Goal: Task Accomplishment & Management: Manage account settings

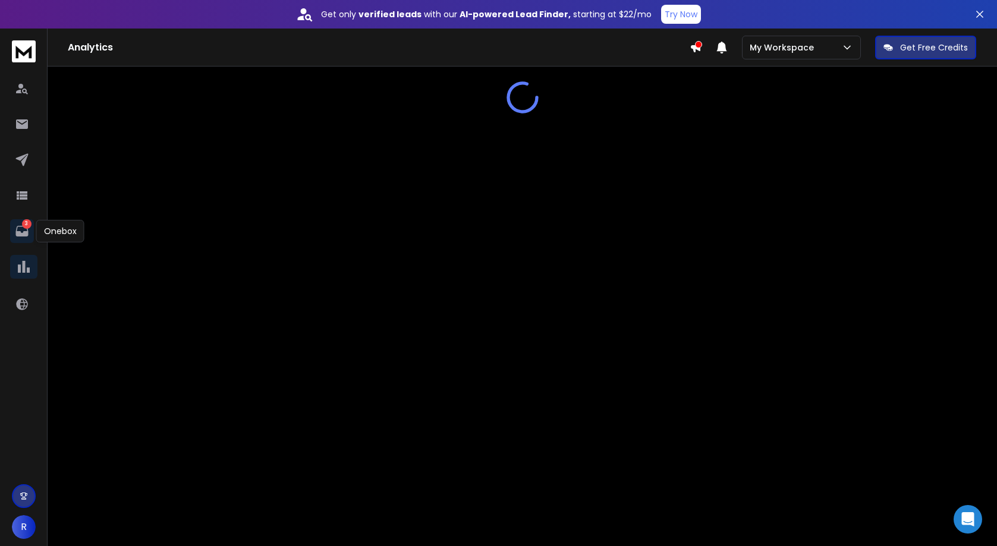
click at [21, 234] on icon at bounding box center [21, 231] width 12 height 11
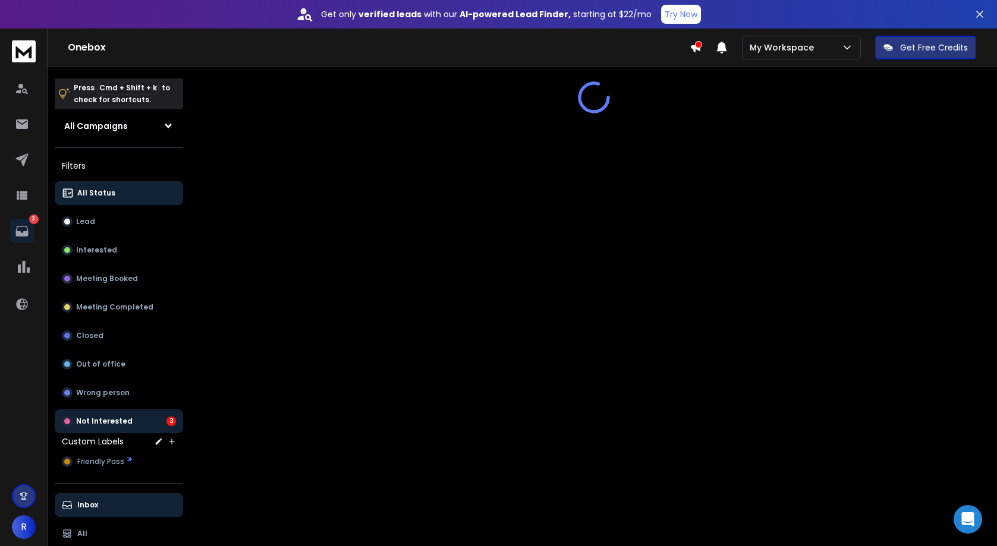
click at [136, 431] on button "Not Interested 3" at bounding box center [119, 422] width 128 height 24
click at [113, 423] on p "Not Interested" at bounding box center [104, 422] width 56 height 10
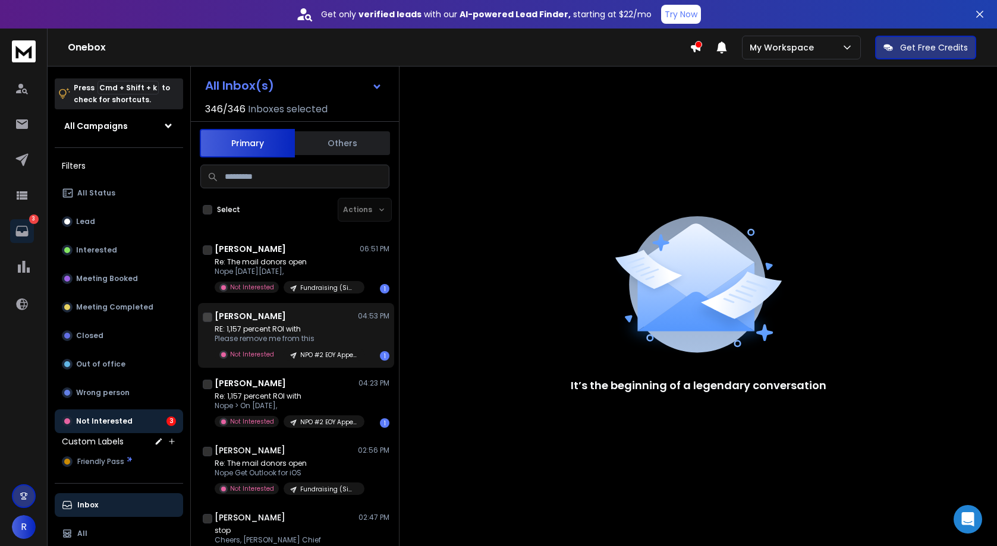
click at [317, 317] on div "[PERSON_NAME] 04:53 PM" at bounding box center [302, 316] width 175 height 12
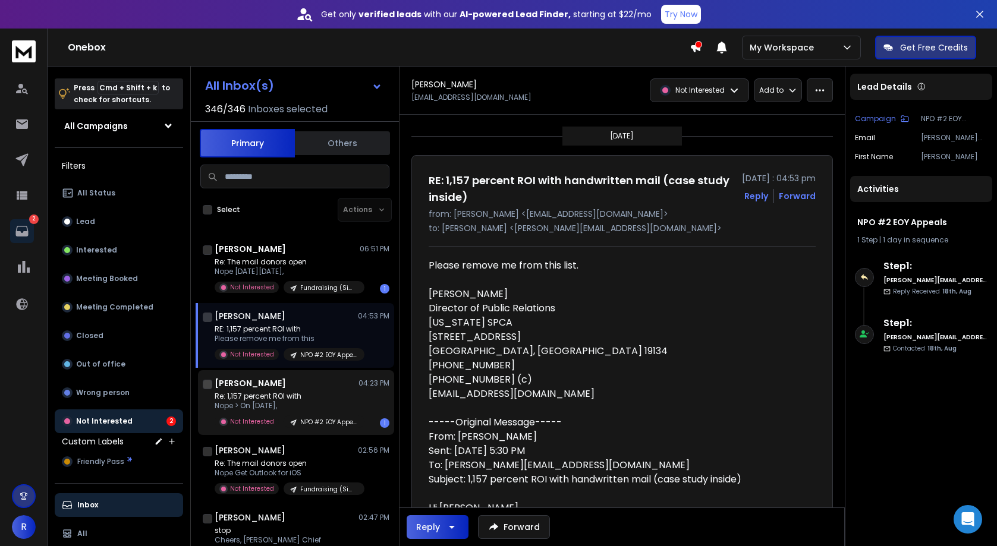
click at [290, 400] on p "Re: 1,157 percent ROI with" at bounding box center [286, 397] width 143 height 10
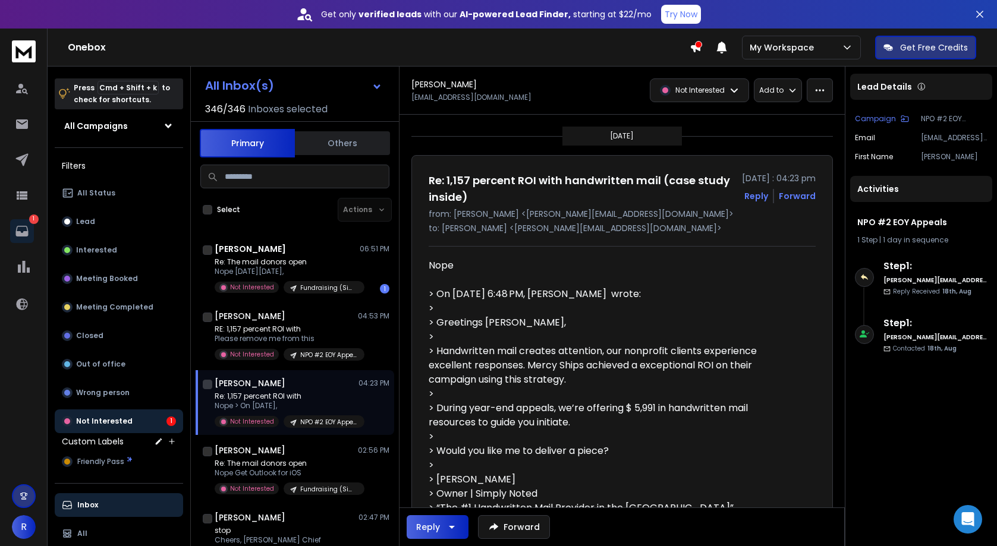
click at [116, 423] on p "Not Interested" at bounding box center [104, 422] width 56 height 10
click at [20, 231] on icon at bounding box center [22, 231] width 14 height 14
click at [18, 119] on icon at bounding box center [22, 124] width 12 height 10
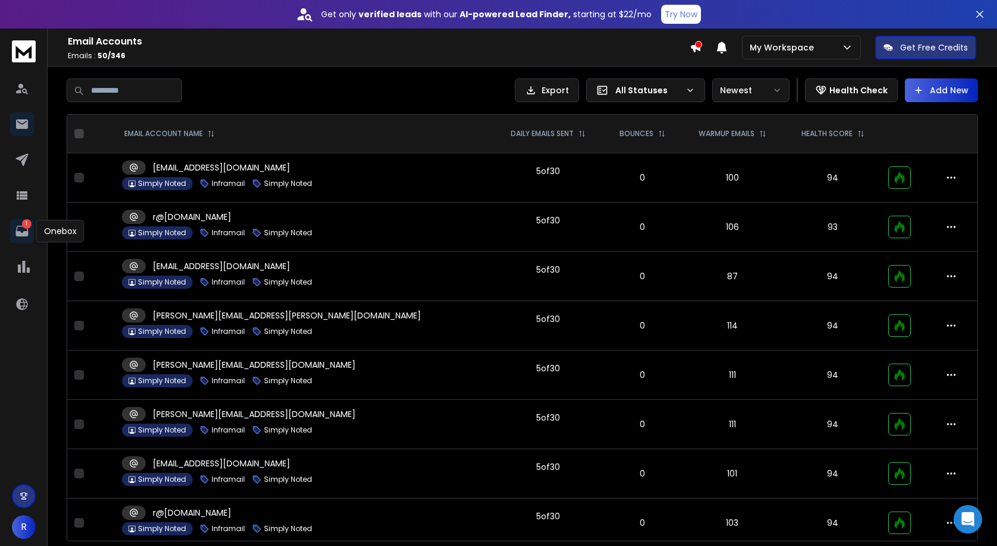
click at [15, 231] on icon at bounding box center [22, 231] width 14 height 14
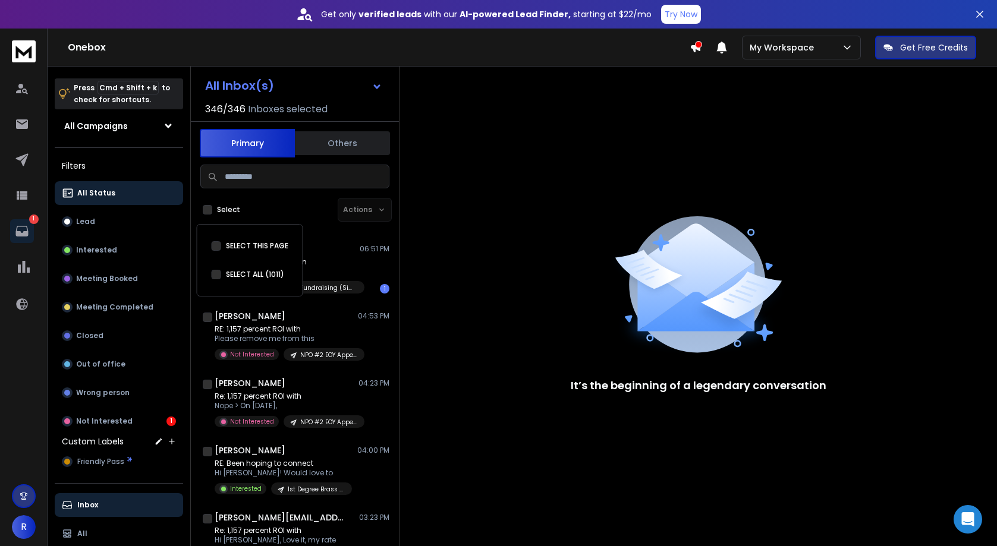
click at [205, 203] on div "Select" at bounding box center [221, 210] width 37 height 24
click at [206, 208] on button "Select" at bounding box center [208, 210] width 10 height 10
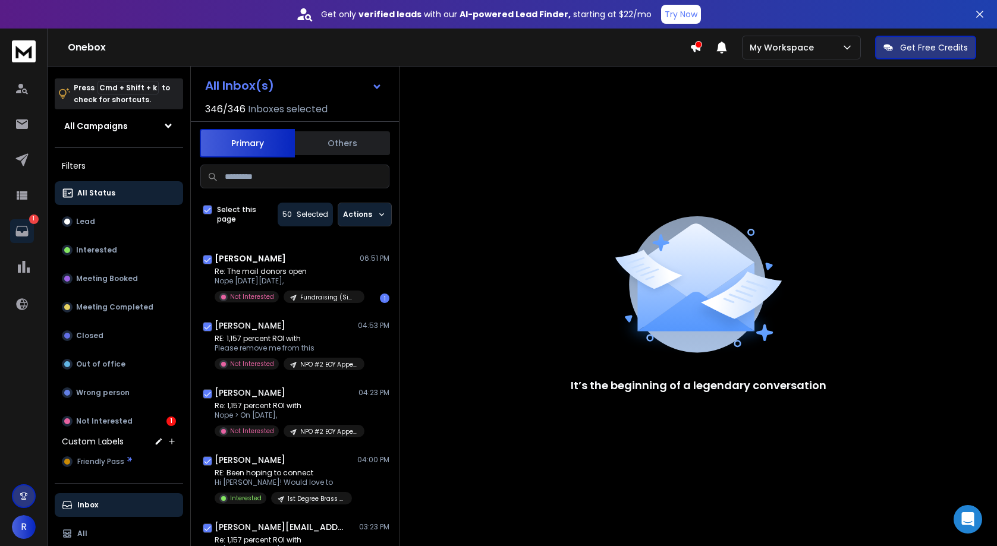
click at [378, 210] on icon "button" at bounding box center [382, 215] width 10 height 10
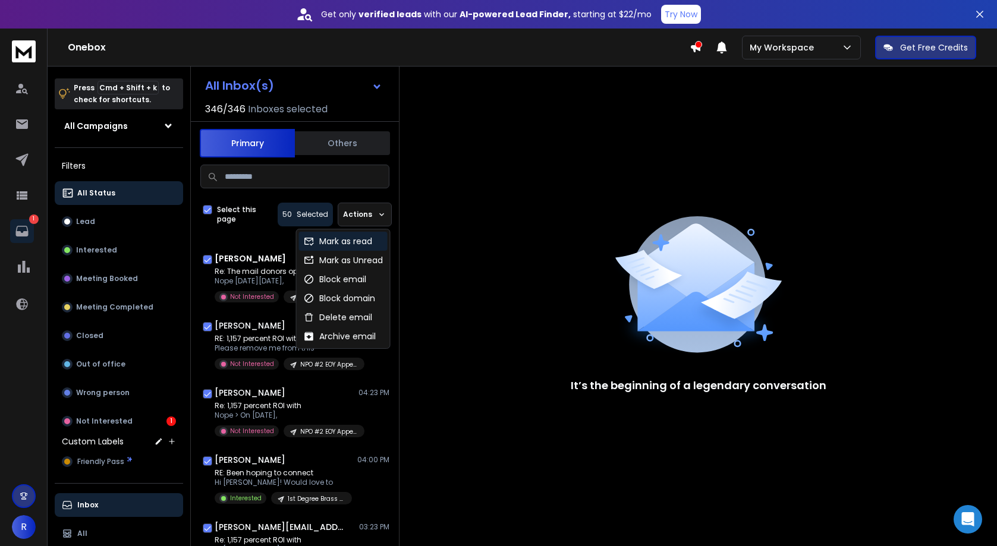
click at [347, 241] on div "Mark as read" at bounding box center [338, 241] width 68 height 12
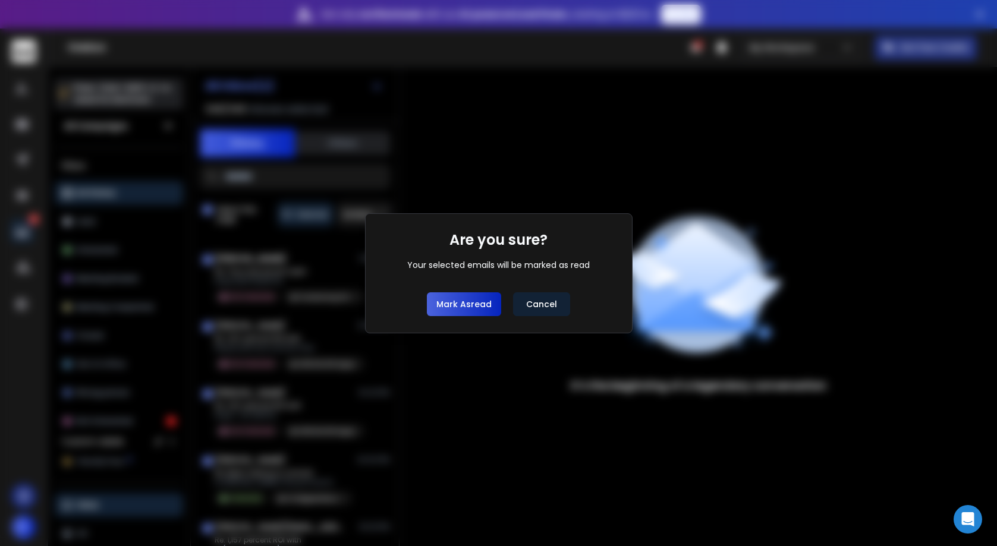
click at [470, 298] on p "Mark as read" at bounding box center [463, 304] width 55 height 12
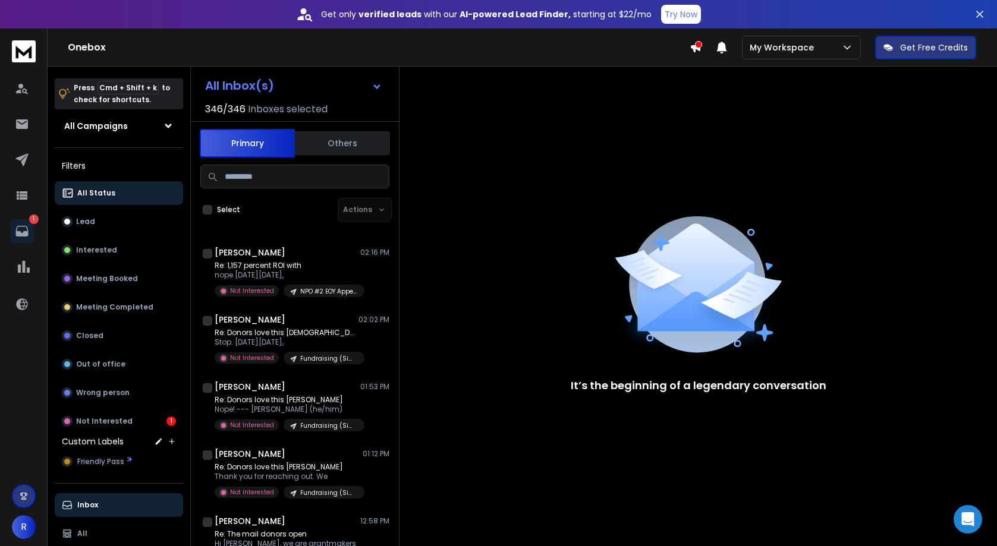
scroll to position [4009, 0]
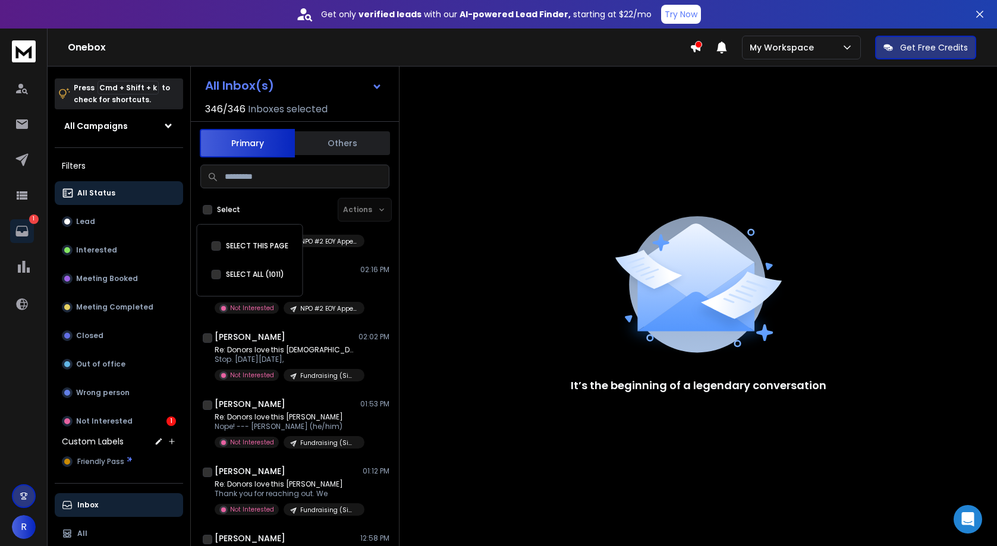
click at [215, 274] on button "SELECT THIS PAGE" at bounding box center [217, 275] width 10 height 10
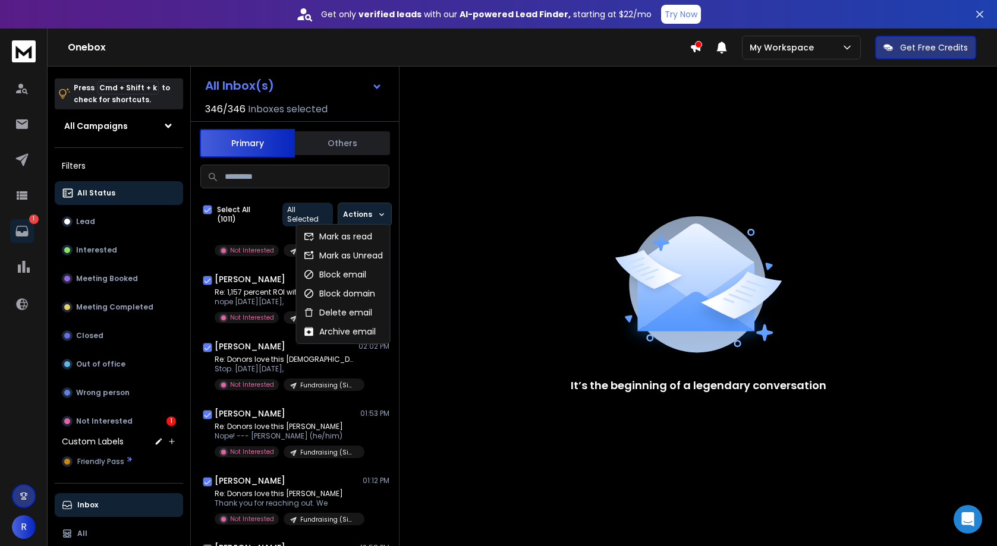
click at [372, 217] on button "Actions" at bounding box center [365, 215] width 54 height 24
click at [361, 234] on div "Mark as read" at bounding box center [338, 237] width 68 height 12
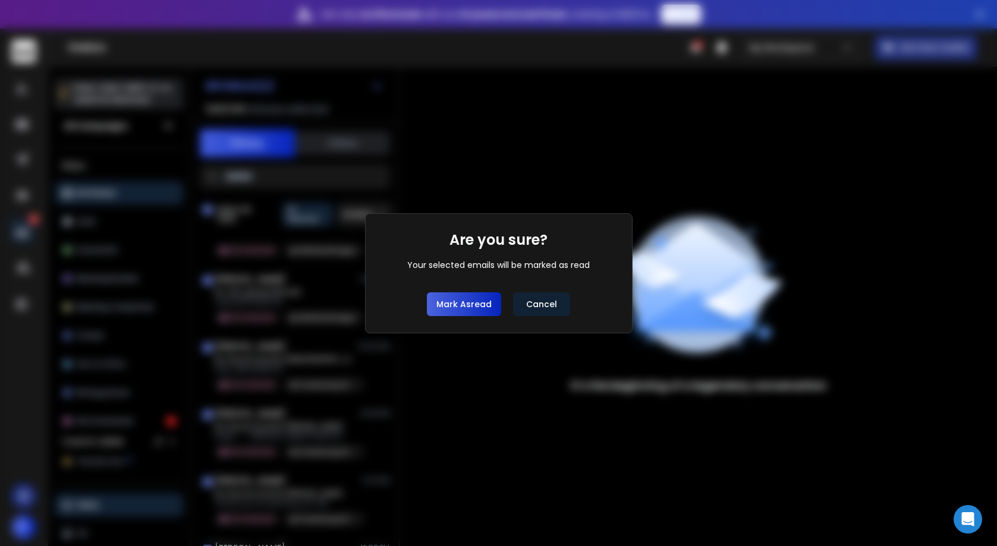
click at [450, 302] on p "Mark as read" at bounding box center [463, 304] width 55 height 12
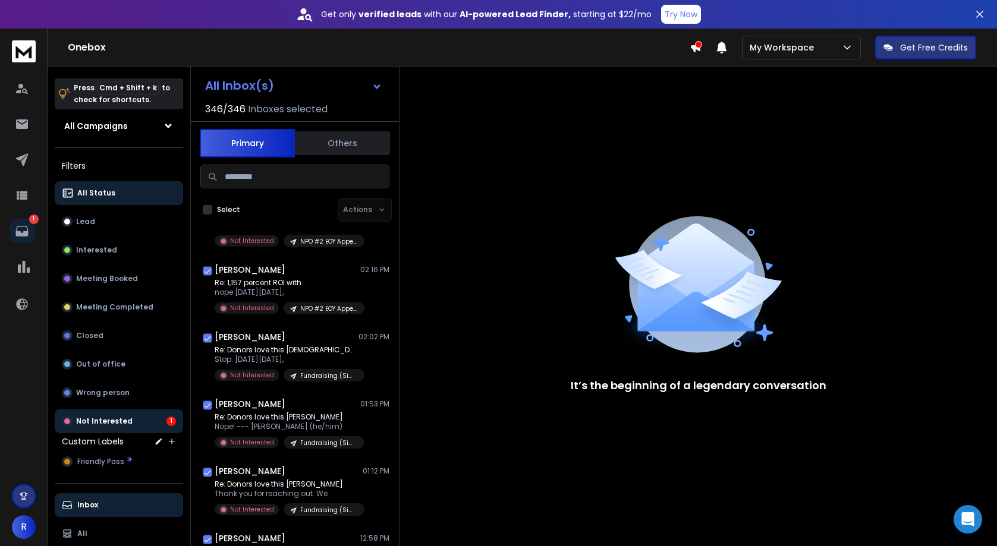
click at [115, 419] on p "Not Interested" at bounding box center [104, 422] width 56 height 10
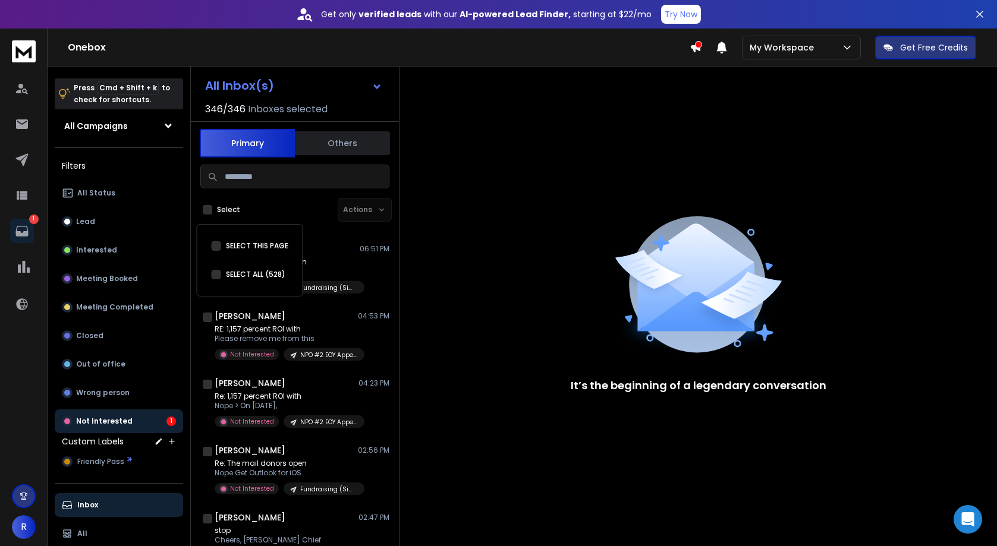
click at [209, 210] on button "SELECT THIS PAGE" at bounding box center [208, 210] width 10 height 10
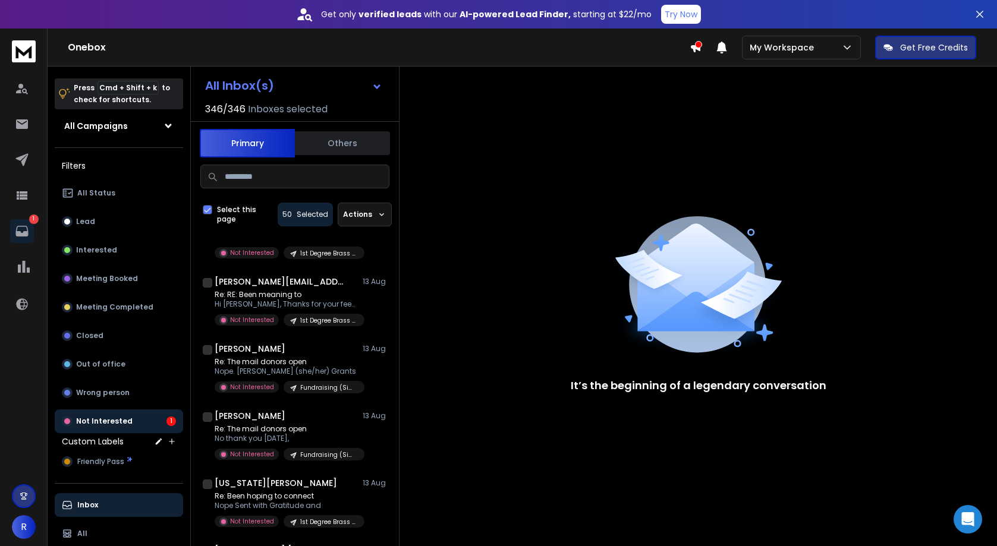
scroll to position [5669, 0]
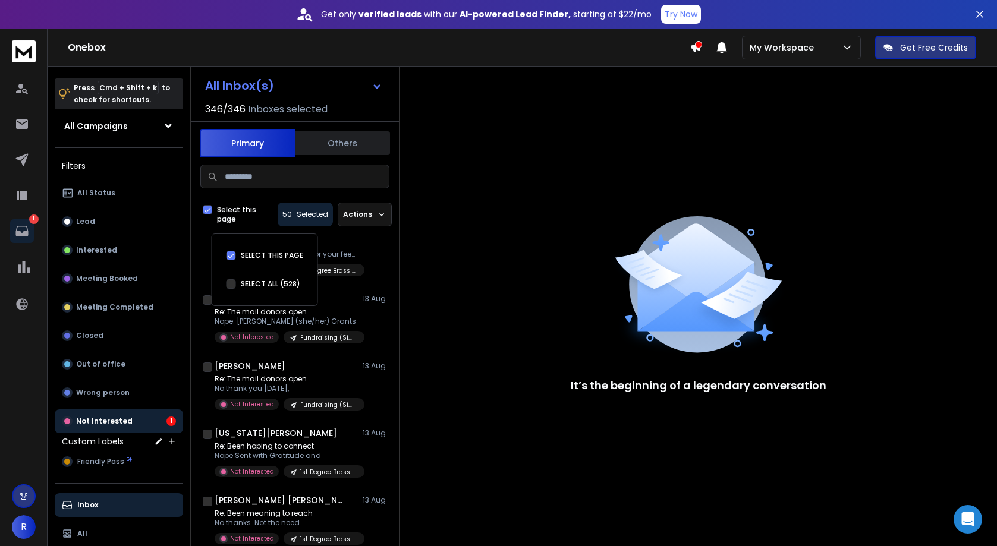
click at [226, 286] on button "SELECT THIS PAGE" at bounding box center [231, 284] width 10 height 10
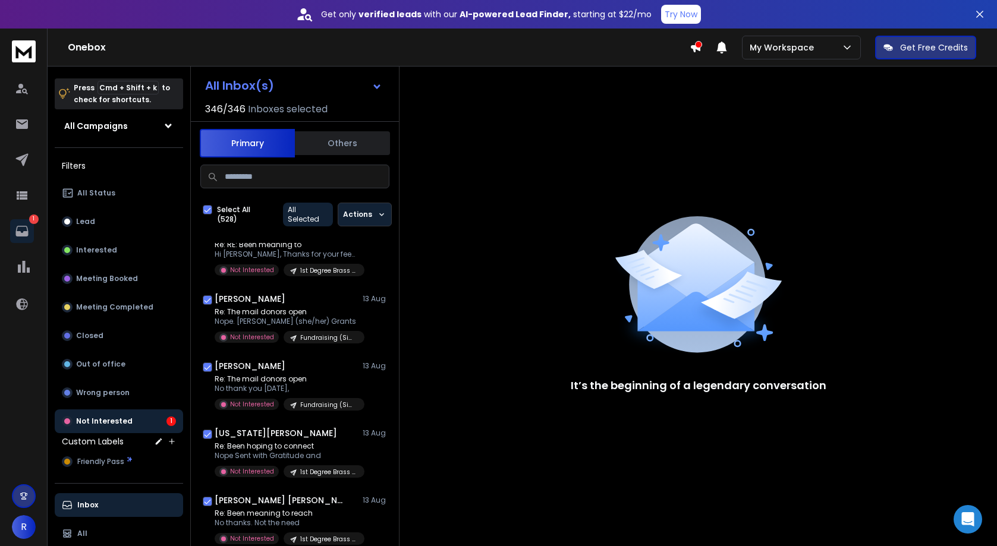
click at [354, 213] on p "Actions" at bounding box center [357, 215] width 29 height 10
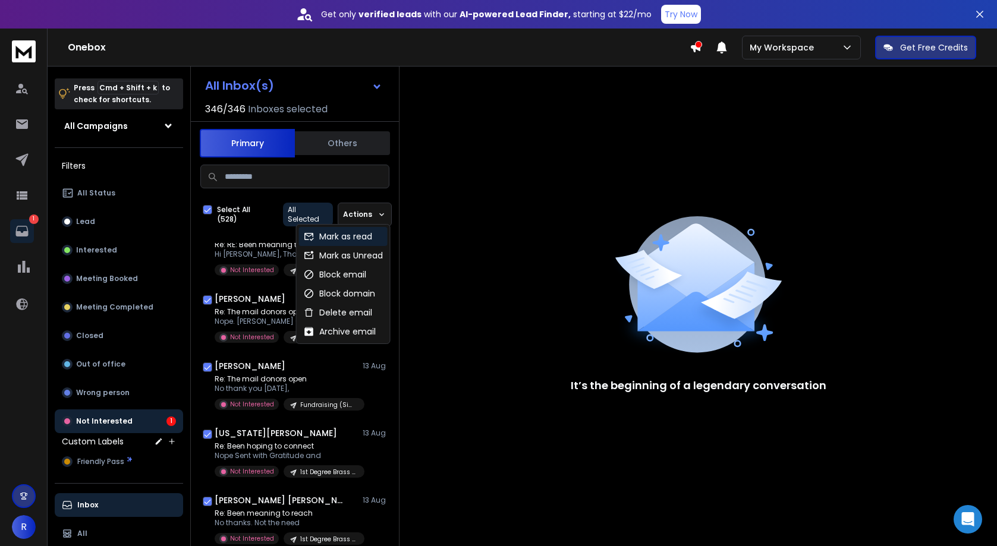
click at [353, 231] on div "Mark as read" at bounding box center [338, 237] width 68 height 12
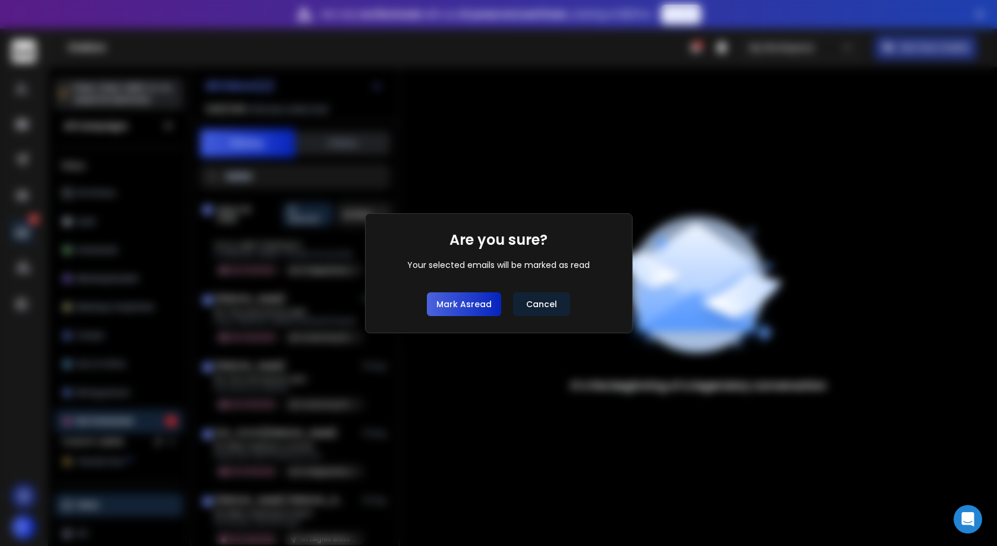
click at [441, 304] on p "Mark as read" at bounding box center [463, 304] width 55 height 12
